Goal: Task Accomplishment & Management: Use online tool/utility

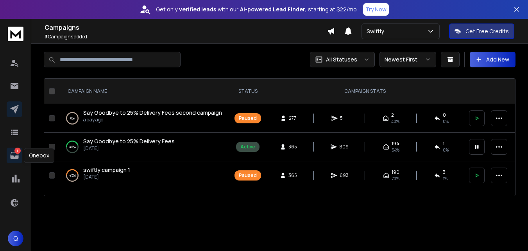
click at [15, 153] on icon at bounding box center [14, 155] width 9 height 9
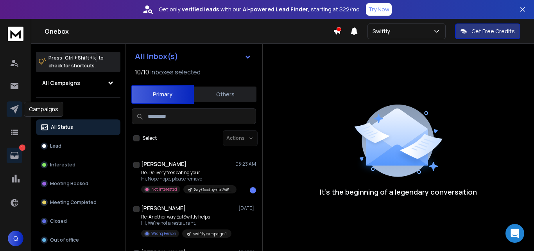
click at [13, 108] on icon at bounding box center [14, 109] width 8 height 8
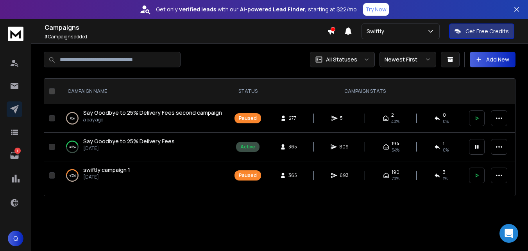
click at [177, 147] on div "45 % Say Goodbye to 25% Delivery Fees [DATE]" at bounding box center [144, 146] width 156 height 19
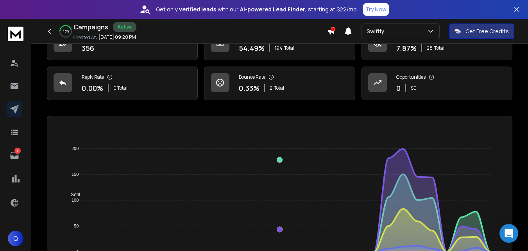
scroll to position [95, 0]
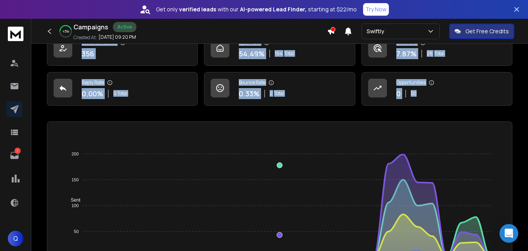
drag, startPoint x: 522, startPoint y: 88, endPoint x: 514, endPoint y: 18, distance: 70.5
click at [514, 18] on div "Get only verified leads with our AI-powered Lead Finder, starting at $22/mo Try…" at bounding box center [264, 30] width 528 height 251
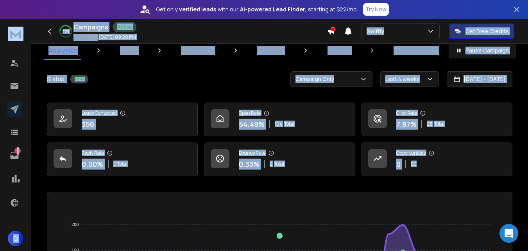
scroll to position [0, 0]
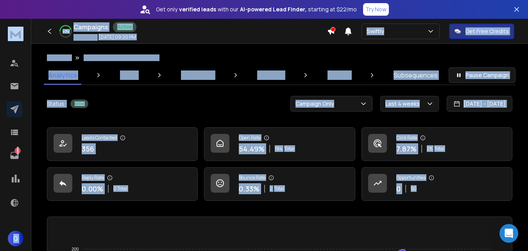
click at [426, 72] on p "Subsequences" at bounding box center [416, 74] width 44 height 9
click at [307, 54] on div "Campaign Say Goodbye to 25% Delivery Fees" at bounding box center [280, 58] width 472 height 13
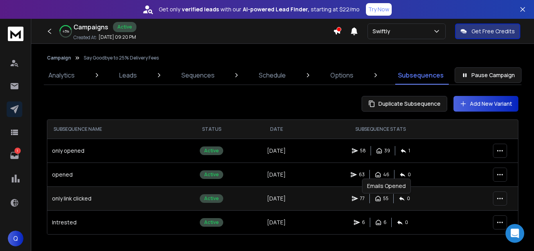
click at [379, 199] on icon at bounding box center [378, 199] width 2 height 0
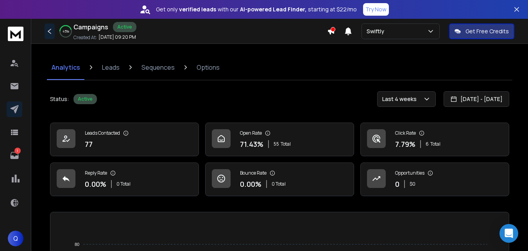
click at [47, 28] on icon at bounding box center [49, 31] width 7 height 7
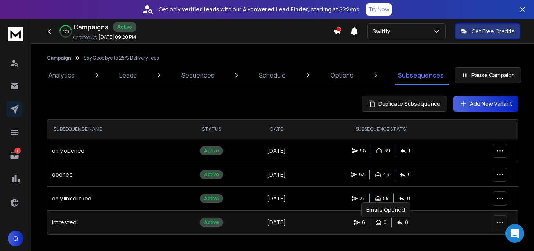
click at [382, 224] on icon at bounding box center [378, 222] width 7 height 7
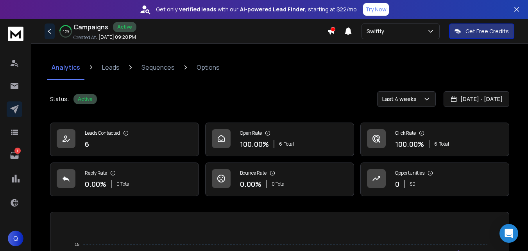
click at [48, 32] on icon at bounding box center [49, 31] width 7 height 7
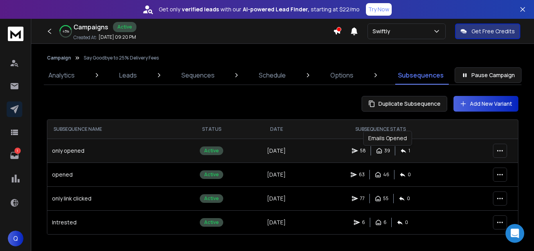
click at [382, 153] on icon at bounding box center [379, 150] width 5 height 5
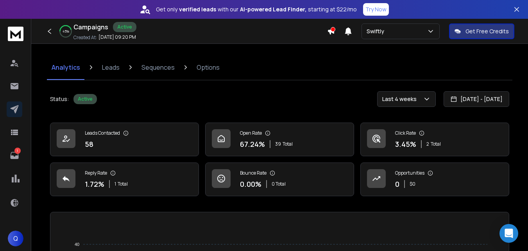
drag, startPoint x: 461, startPoint y: 118, endPoint x: 481, endPoint y: 108, distance: 22.4
click at [339, 103] on div "Status: Active Last 4 weeks [DATE] - [DATE]" at bounding box center [279, 99] width 459 height 16
click at [49, 32] on icon at bounding box center [49, 31] width 3 height 5
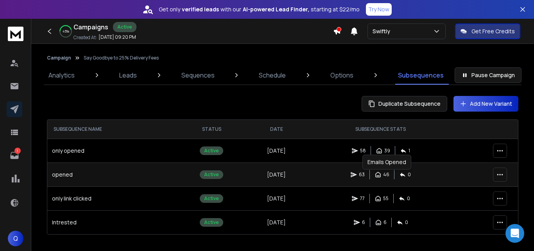
click at [382, 177] on icon at bounding box center [378, 174] width 7 height 7
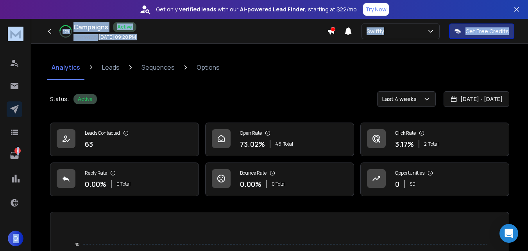
drag, startPoint x: 516, startPoint y: 18, endPoint x: 498, endPoint y: 23, distance: 19.2
click at [515, 18] on div "Get only verified leads with our AI-powered Lead Finder, starting at $22/mo Try…" at bounding box center [264, 125] width 528 height 251
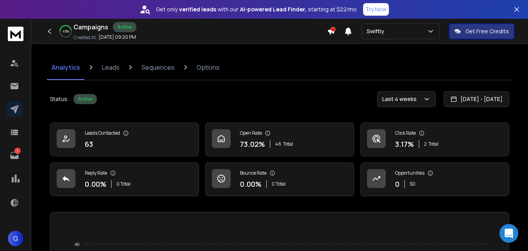
click at [14, 152] on icon at bounding box center [14, 155] width 8 height 7
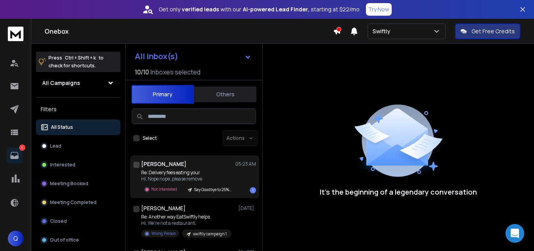
click at [194, 172] on p "Re: Delivery fees eating your" at bounding box center [188, 172] width 94 height 6
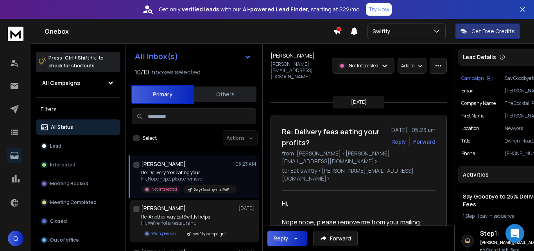
click at [169, 210] on h1 "[PERSON_NAME]" at bounding box center [163, 208] width 45 height 8
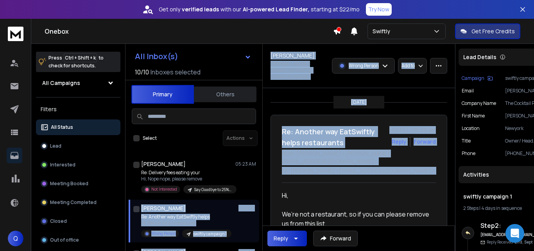
drag, startPoint x: 263, startPoint y: 180, endPoint x: 260, endPoint y: 194, distance: 14.0
click at [260, 194] on div "All Inbox(s) 10 / 10 Inboxes selected Primary Others Select Actions [PERSON_NAM…" at bounding box center [340, 169] width 430 height 251
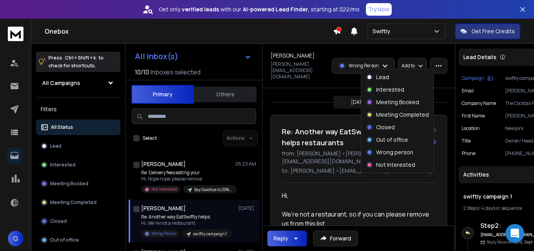
click at [395, 59] on div "Wrong Person" at bounding box center [363, 65] width 62 height 15
click at [331, 102] on div at bounding box center [302, 102] width 63 height 0
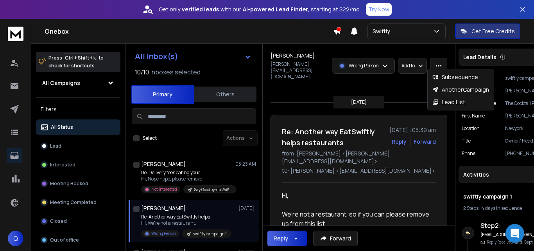
click at [423, 65] on icon at bounding box center [421, 66] width 4 height 2
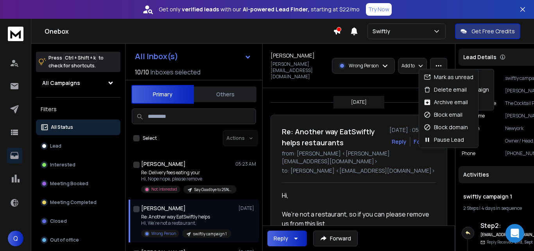
click at [447, 58] on button "button" at bounding box center [438, 66] width 17 height 16
click at [438, 124] on div "Block domain" at bounding box center [446, 127] width 44 height 8
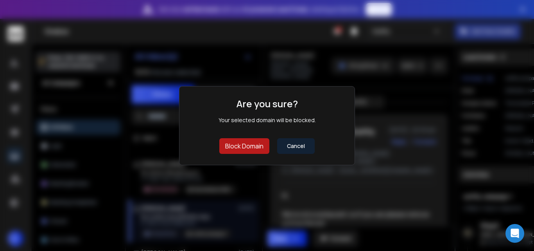
click at [253, 144] on button "Block Domain" at bounding box center [244, 146] width 50 height 16
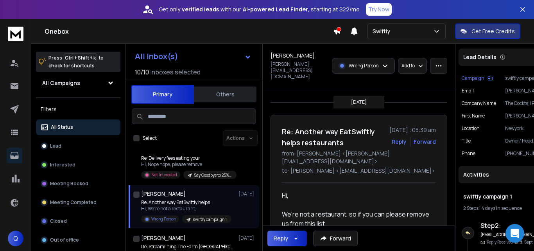
scroll to position [35, 0]
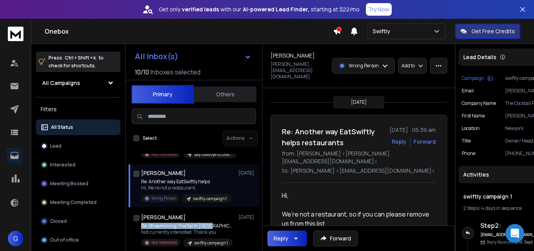
drag, startPoint x: 258, startPoint y: 208, endPoint x: 259, endPoint y: 226, distance: 18.0
click at [260, 222] on div "[PERSON_NAME] 05:23 AM Re: Delivery fees eating your Hi, Nope nope, please remo…" at bounding box center [194, 246] width 137 height 185
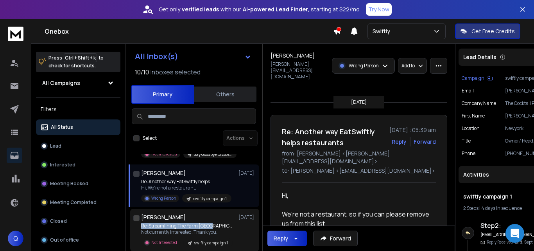
click at [213, 224] on p "Re: Streamlining The Farm [GEOGRAPHIC_DATA]" at bounding box center [188, 225] width 94 height 6
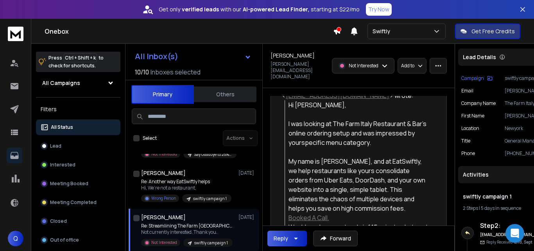
scroll to position [140, 0]
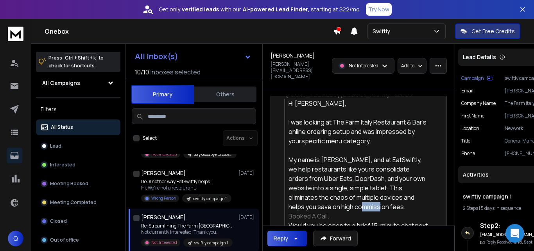
click at [455, 188] on div "[DATE] Re: Streamlining The Farm Italy Restaurant & Bar's online orders? [DATE]…" at bounding box center [359, 195] width 192 height 199
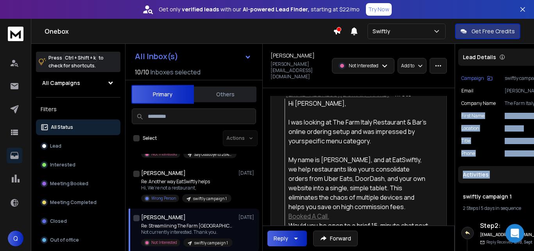
drag, startPoint x: 466, startPoint y: 182, endPoint x: 471, endPoint y: 113, distance: 68.6
click at [471, 113] on div "Lead Details Campaign swiftly campaign 1 Email [PERSON_NAME][EMAIL_ADDRESS][DOM…" at bounding box center [505, 169] width 100 height 251
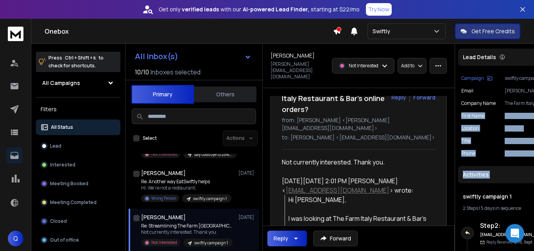
scroll to position [0, 0]
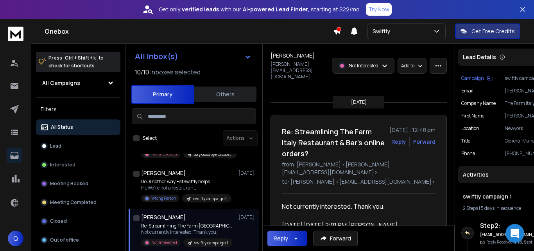
click at [410, 96] on div "[DATE]" at bounding box center [359, 102] width 176 height 13
